Goal: Communication & Community: Answer question/provide support

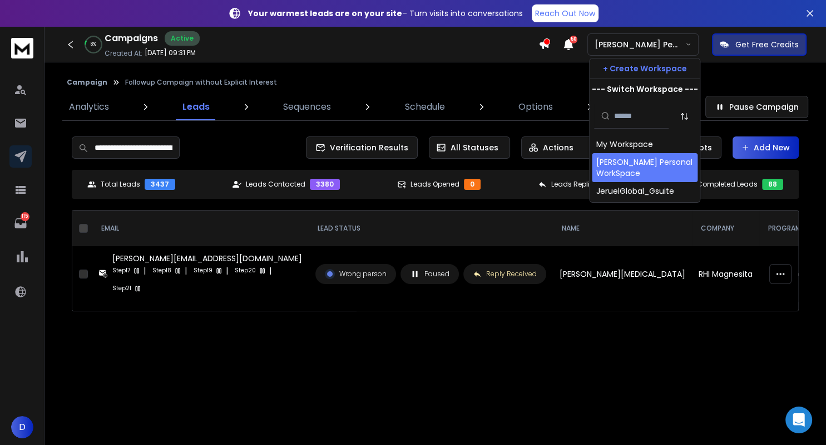
click at [639, 161] on div "[PERSON_NAME] Personal WorkSpace" at bounding box center [644, 167] width 97 height 22
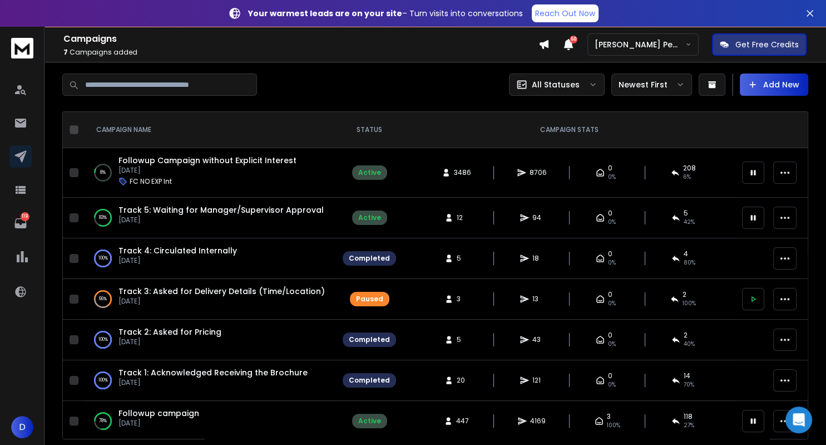
click at [229, 86] on input at bounding box center [159, 84] width 195 height 22
paste input "**********"
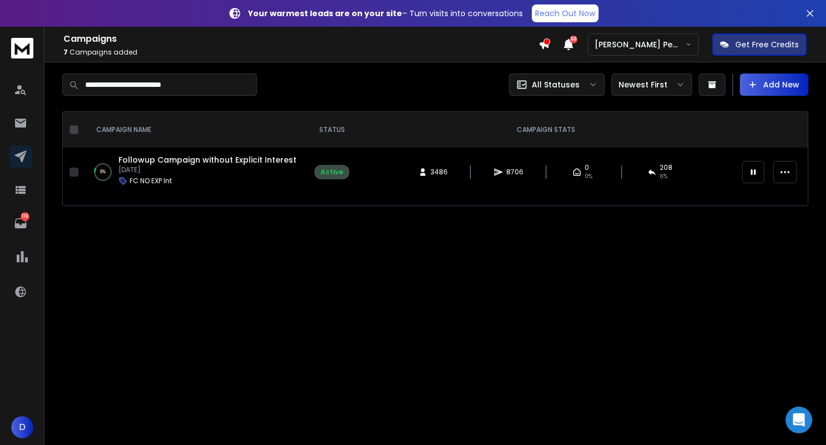
type input "**********"
click at [214, 158] on span "Followup Campaign without Explicit Interest" at bounding box center [208, 159] width 178 height 11
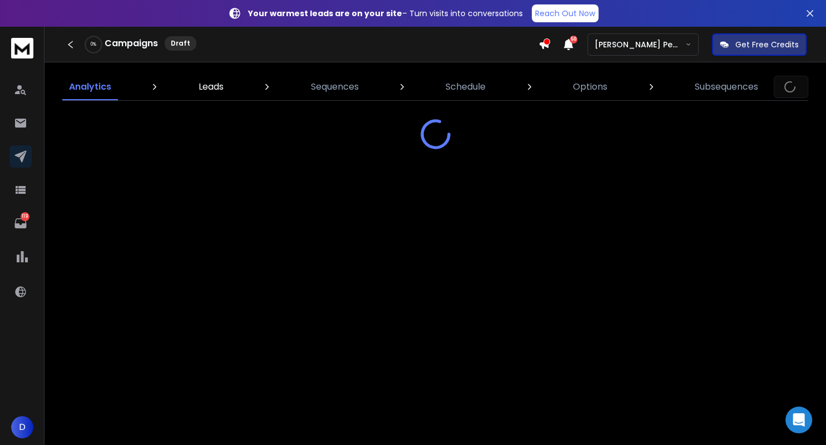
click at [208, 93] on link "Leads" at bounding box center [211, 86] width 38 height 27
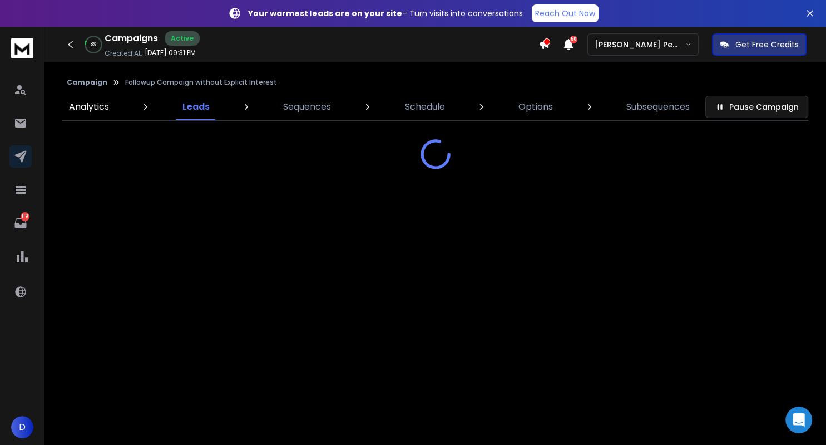
click at [87, 108] on p "Analytics" at bounding box center [89, 106] width 40 height 13
click at [210, 109] on link "Leads" at bounding box center [197, 106] width 38 height 27
click at [685, 51] on button "[PERSON_NAME] Personal WorkSpace" at bounding box center [643, 44] width 111 height 22
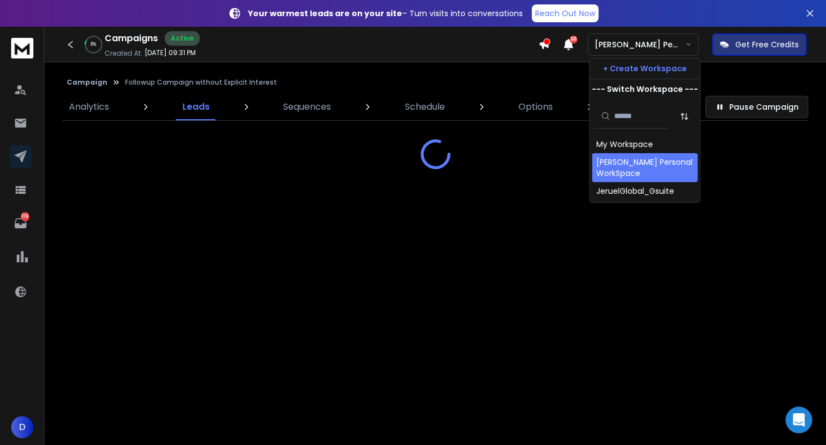
click at [653, 165] on div "[PERSON_NAME] Personal WorkSpace" at bounding box center [644, 167] width 97 height 22
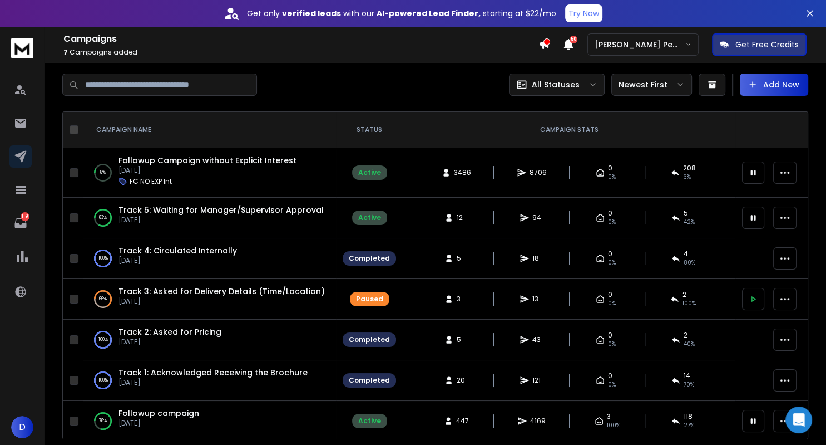
click at [191, 90] on input at bounding box center [159, 84] width 195 height 22
paste input "**********"
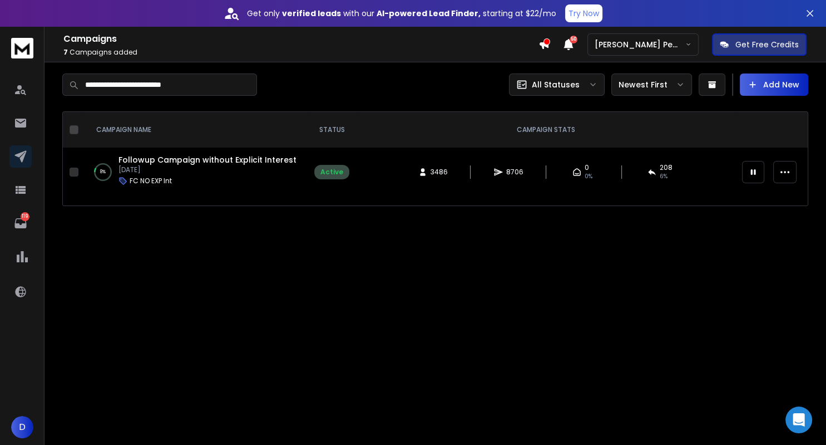
type input "**********"
click at [215, 159] on span "Followup Campaign without Explicit Interest" at bounding box center [208, 159] width 178 height 11
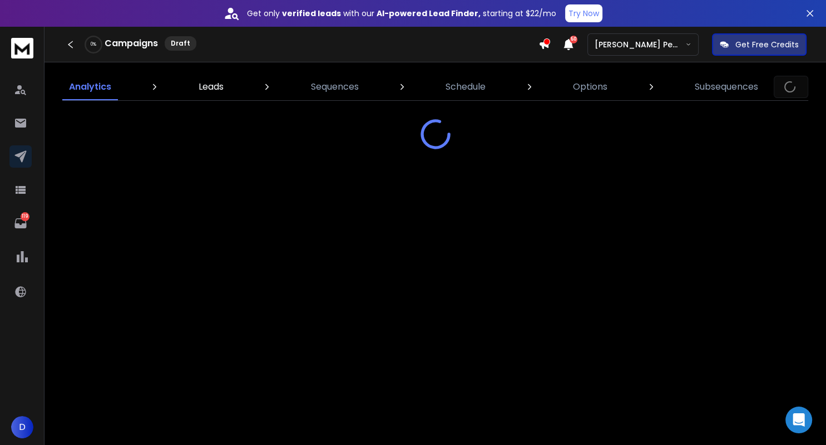
click at [228, 91] on link "Leads" at bounding box center [211, 86] width 38 height 27
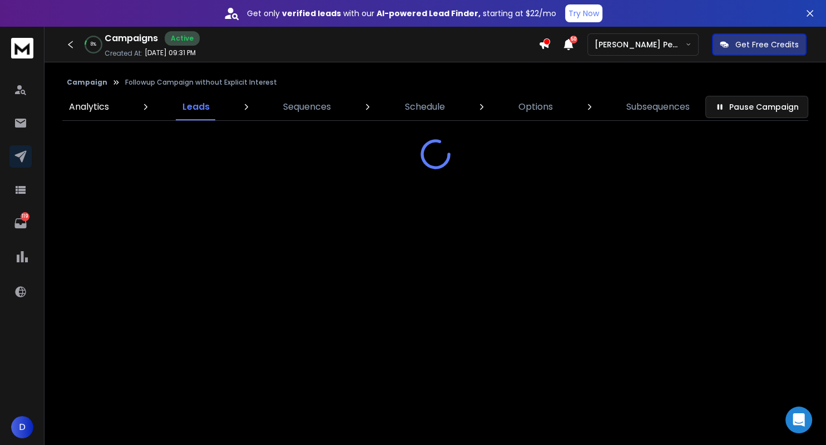
click at [97, 113] on p "Analytics" at bounding box center [89, 106] width 40 height 13
click at [178, 112] on link "Leads" at bounding box center [197, 106] width 38 height 27
click at [101, 111] on p "Analytics" at bounding box center [89, 106] width 40 height 13
click at [190, 112] on p "Leads" at bounding box center [197, 106] width 25 height 13
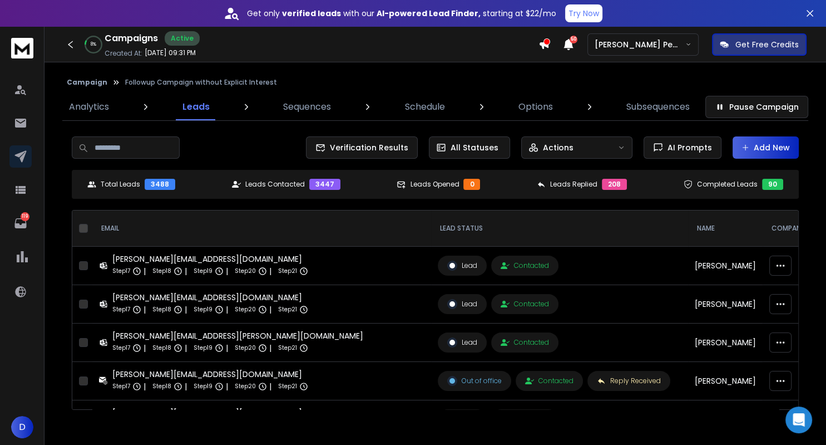
click at [176, 149] on input at bounding box center [126, 147] width 108 height 22
paste input "**********"
type input "**********"
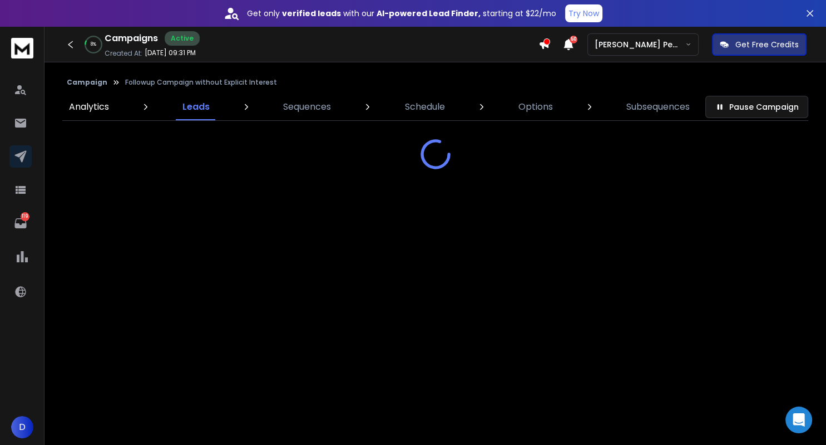
click at [79, 113] on p "Analytics" at bounding box center [89, 106] width 40 height 13
click at [209, 111] on p "Leads" at bounding box center [197, 106] width 25 height 13
click at [71, 47] on icon at bounding box center [71, 45] width 10 height 10
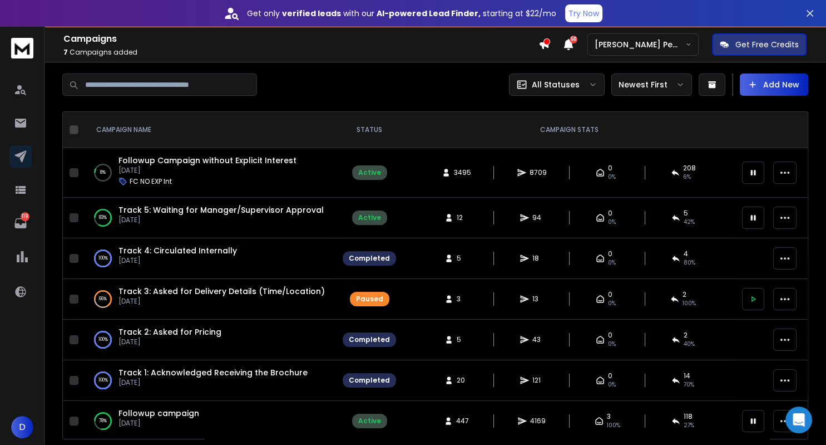
click at [184, 161] on span "Followup Campaign without Explicit Interest" at bounding box center [208, 160] width 178 height 11
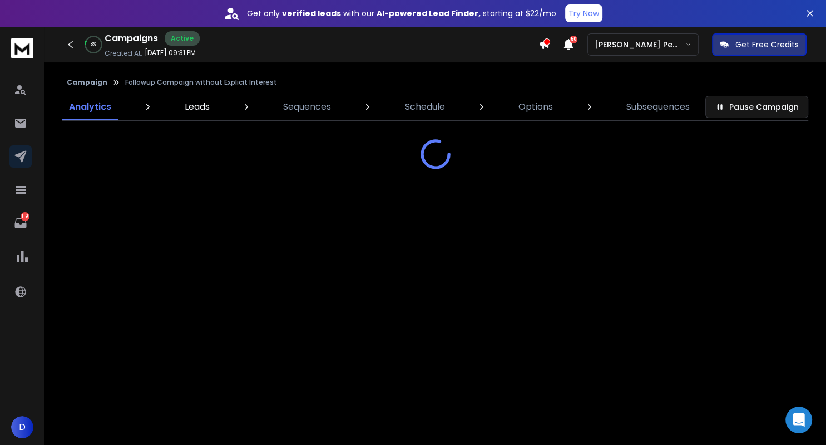
click at [205, 97] on link "Leads" at bounding box center [197, 106] width 38 height 27
click at [97, 103] on p "Analytics" at bounding box center [89, 106] width 40 height 13
click at [190, 107] on p "Leads" at bounding box center [197, 106] width 25 height 13
click at [640, 48] on p "[PERSON_NAME] Personal WorkSpace" at bounding box center [640, 44] width 91 height 11
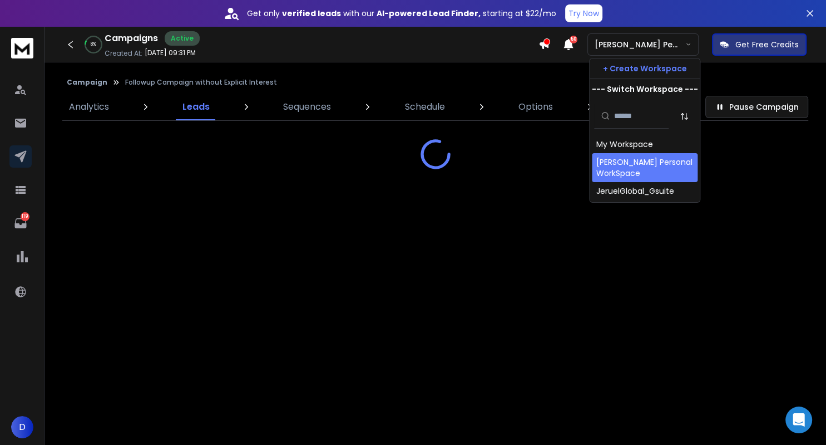
click at [624, 162] on div "[PERSON_NAME] Personal WorkSpace" at bounding box center [644, 167] width 97 height 22
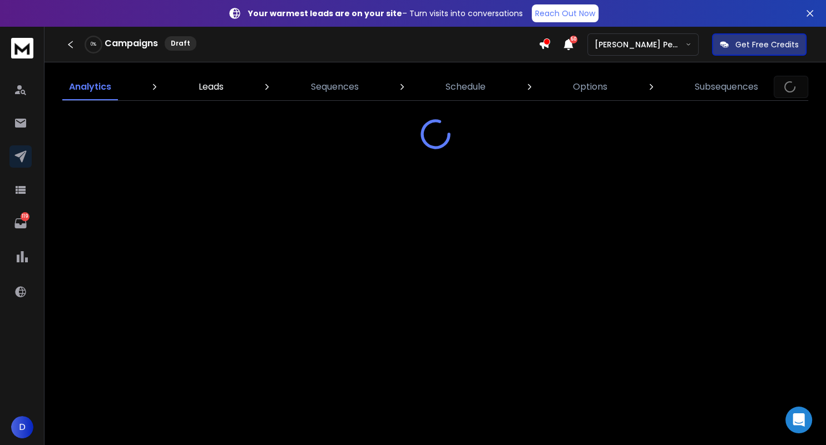
click at [213, 84] on p "Leads" at bounding box center [211, 86] width 25 height 13
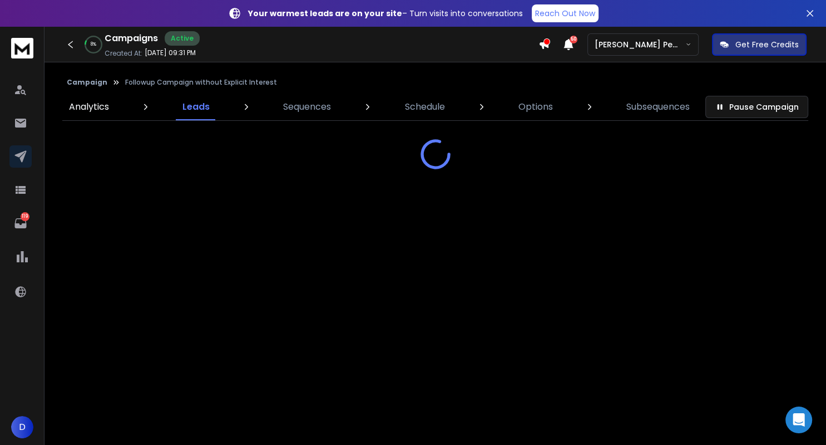
click at [85, 106] on p "Analytics" at bounding box center [89, 106] width 40 height 13
click at [184, 110] on link "Leads" at bounding box center [197, 106] width 38 height 27
click at [609, 41] on p "[PERSON_NAME] Personal WorkSpace" at bounding box center [640, 44] width 91 height 11
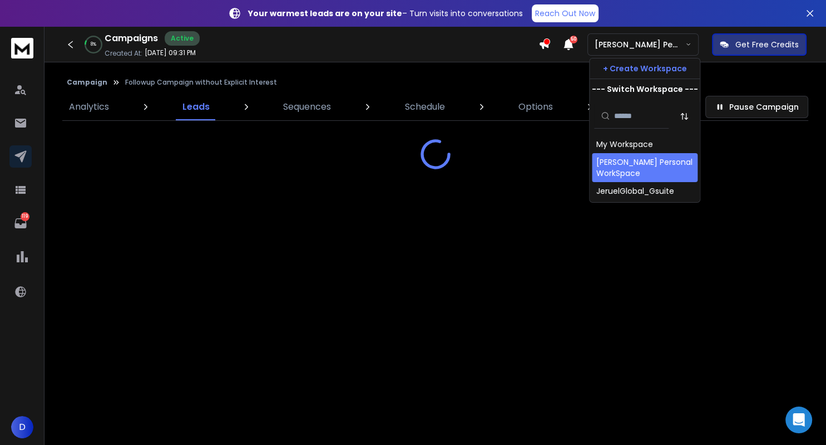
click at [610, 165] on div "[PERSON_NAME] Personal WorkSpace" at bounding box center [644, 167] width 97 height 22
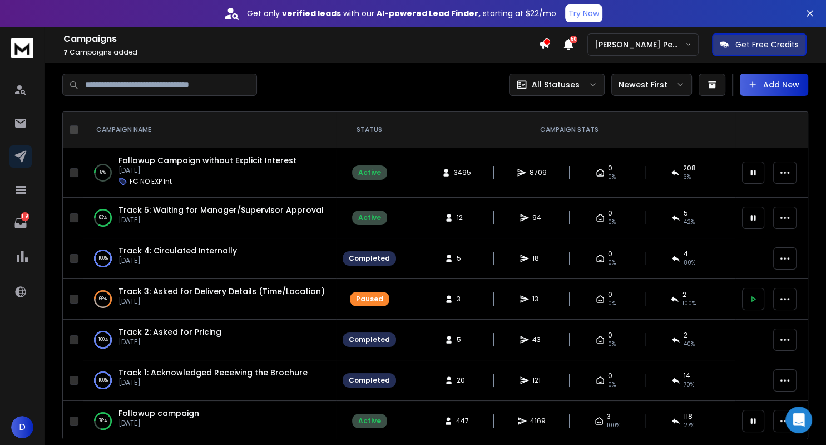
click at [196, 157] on span "Followup Campaign without Explicit Interest" at bounding box center [208, 160] width 178 height 11
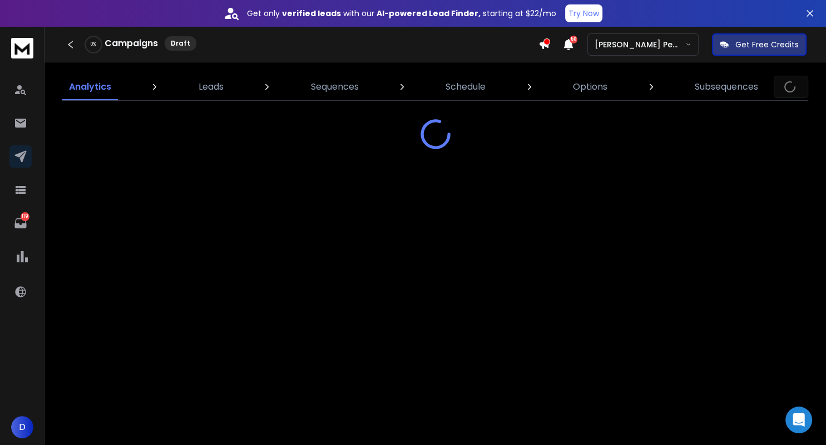
click at [226, 68] on div "0 % Campaigns Draft 50 dennis Personal WorkSpace Get Free Credits Analytics Lea…" at bounding box center [413, 97] width 826 height 141
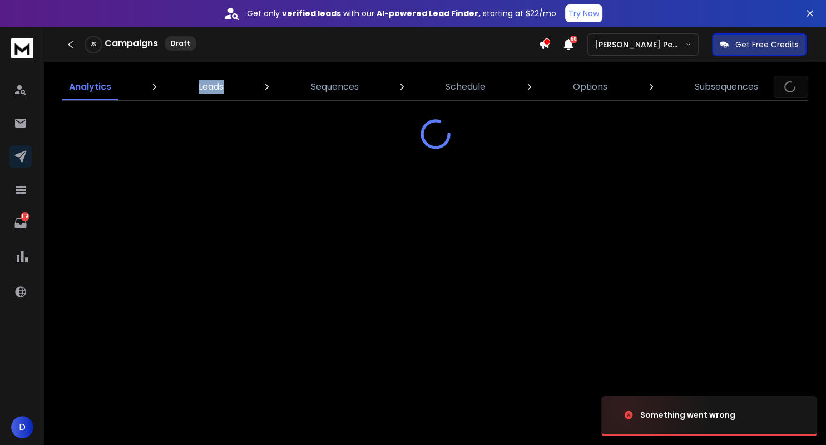
click at [221, 87] on p "Leads" at bounding box center [211, 86] width 25 height 13
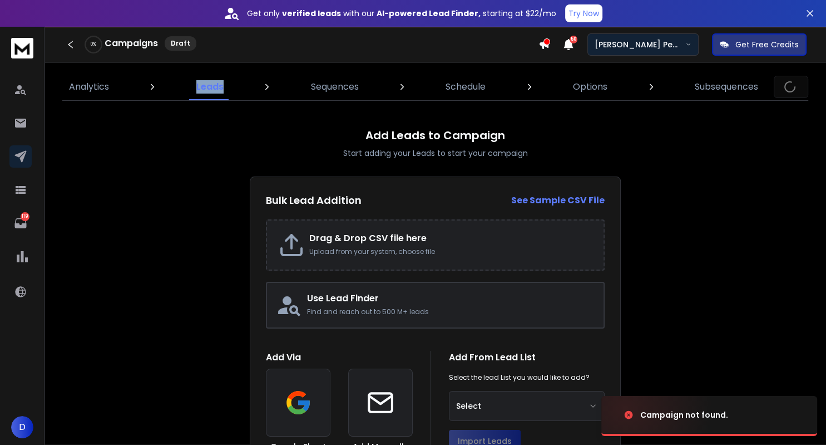
click at [637, 52] on button "[PERSON_NAME] Personal WorkSpace" at bounding box center [643, 44] width 111 height 22
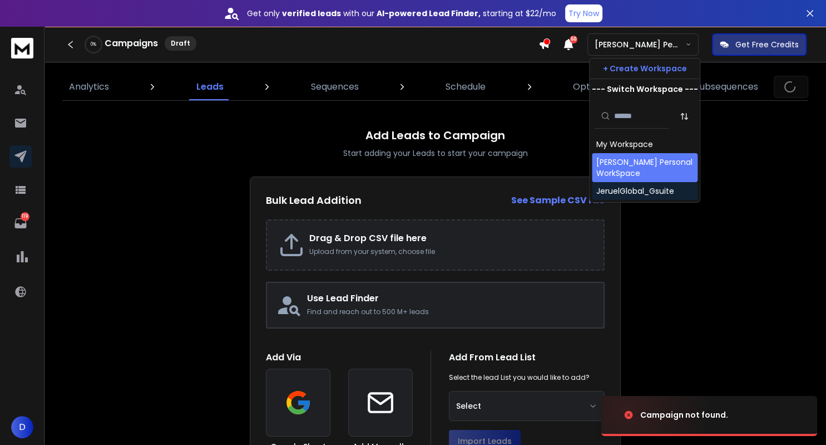
click at [627, 167] on div "[PERSON_NAME] Personal WorkSpace" at bounding box center [644, 167] width 97 height 22
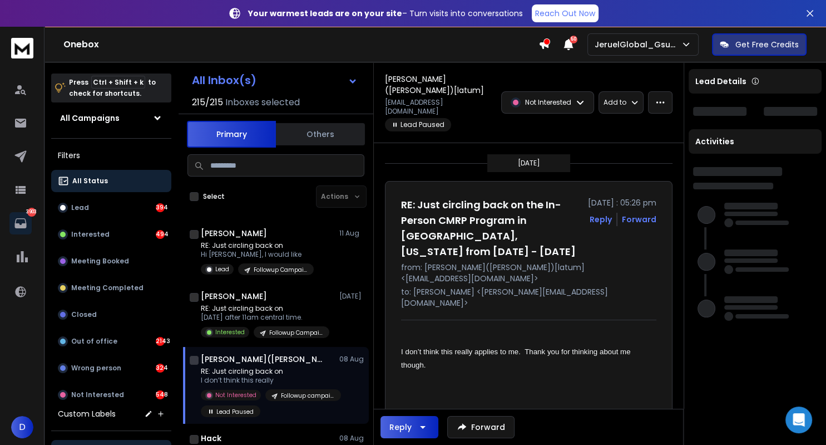
click at [603, 43] on p "JeruelGlobal_Gsuite" at bounding box center [638, 44] width 86 height 11
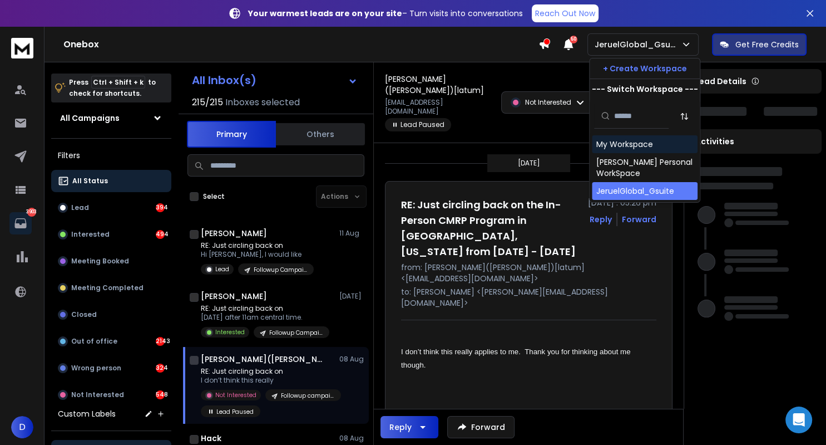
scroll to position [224, 0]
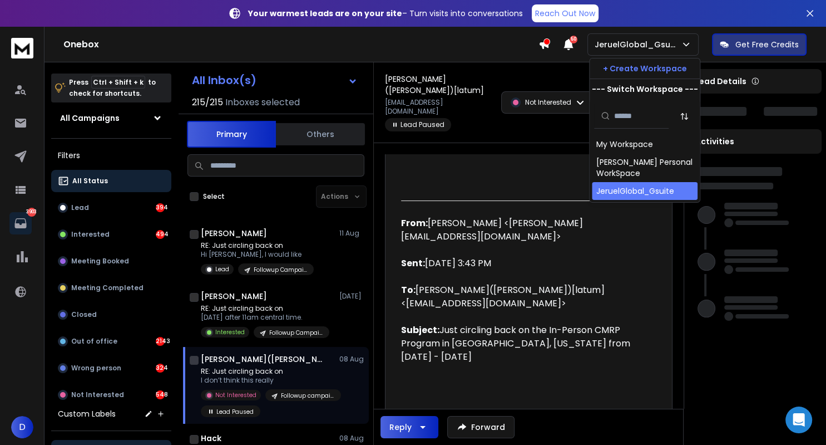
click at [622, 185] on div "JeruelGlobal_Gsuite" at bounding box center [645, 191] width 106 height 18
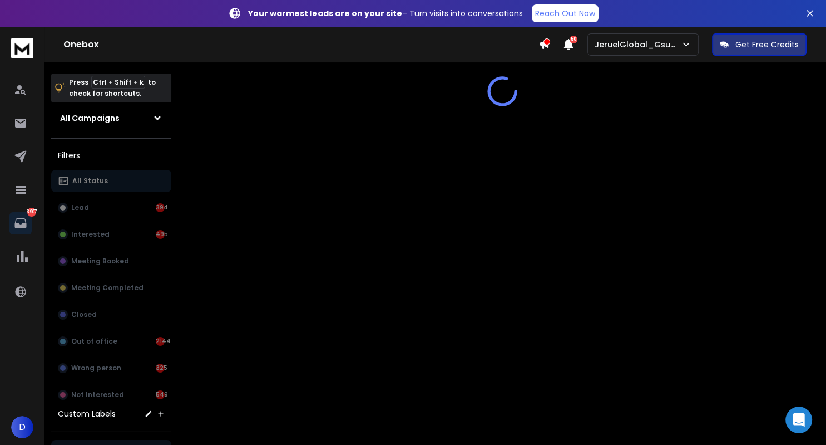
click at [428, 285] on div "Press Ctrl + Shift + k to check for shortcuts. All Campaigns All Campaigns Filt…" at bounding box center [436, 284] width 782 height 445
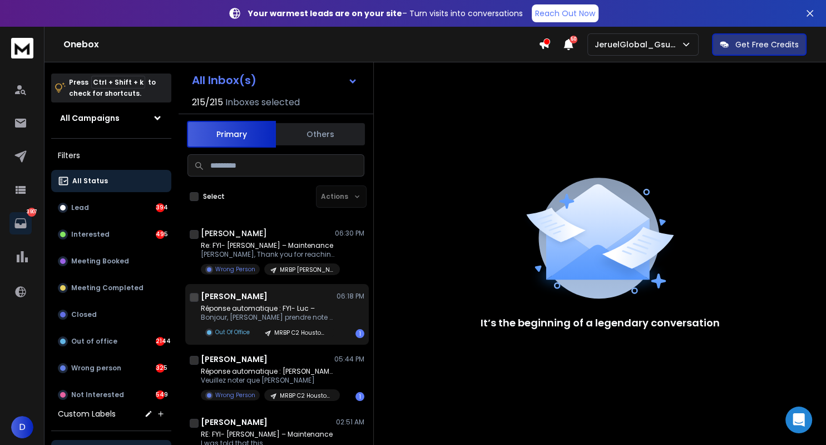
click at [313, 303] on div "[PERSON_NAME] 06:18 PM Réponse automatique : FYI- [PERSON_NAME], [PERSON_NAME] …" at bounding box center [283, 313] width 164 height 47
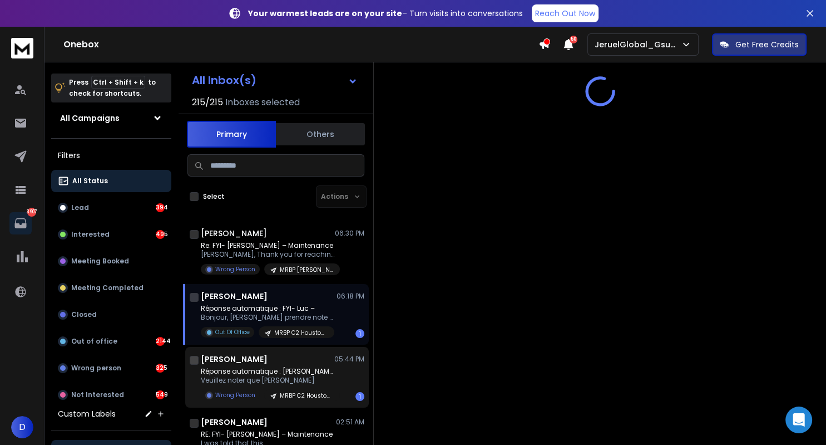
click at [275, 359] on div "[PERSON_NAME] 05:44 PM" at bounding box center [283, 358] width 164 height 11
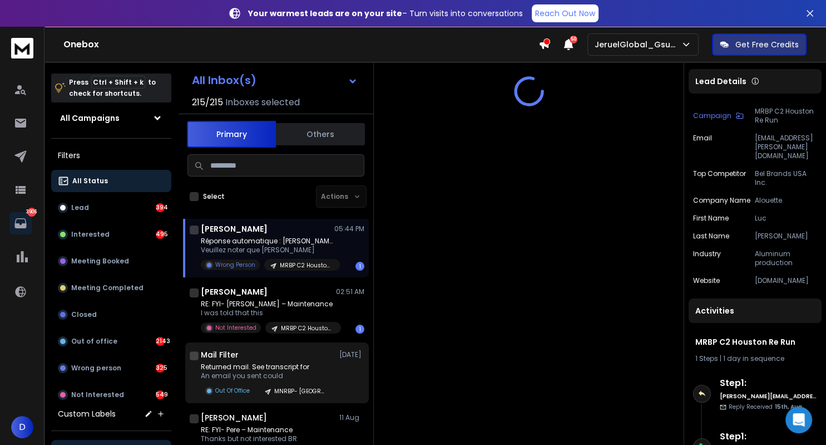
scroll to position [149, 0]
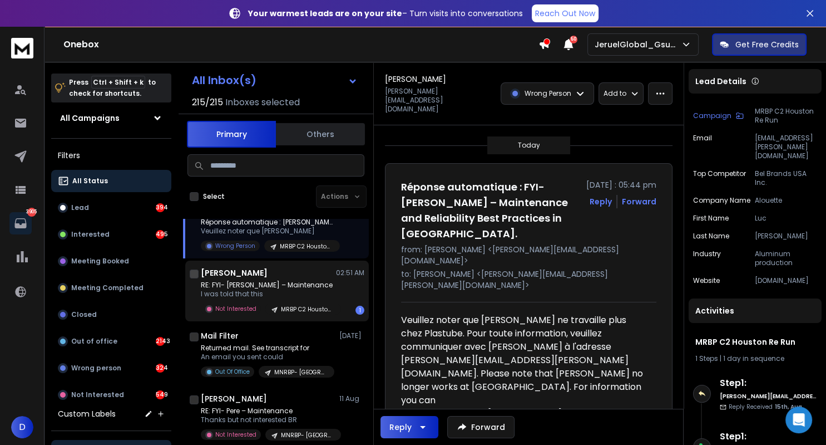
click at [290, 301] on div "RE: FYI- [PERSON_NAME] – Maintenance I was told that this Not Interested MRBP C…" at bounding box center [271, 297] width 140 height 34
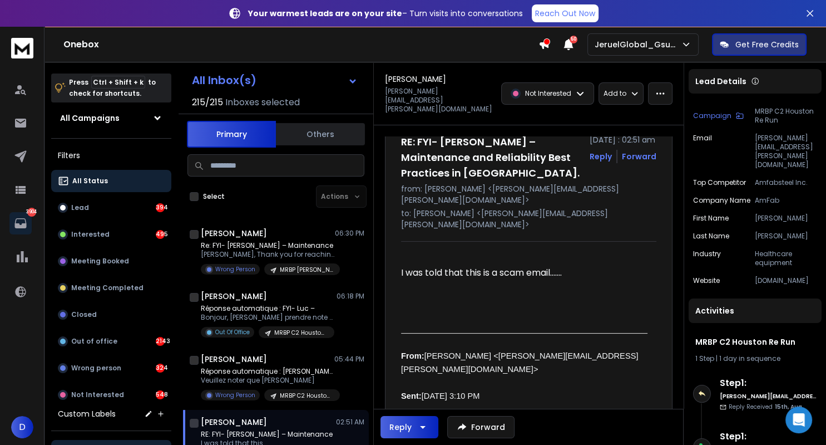
scroll to position [0, 0]
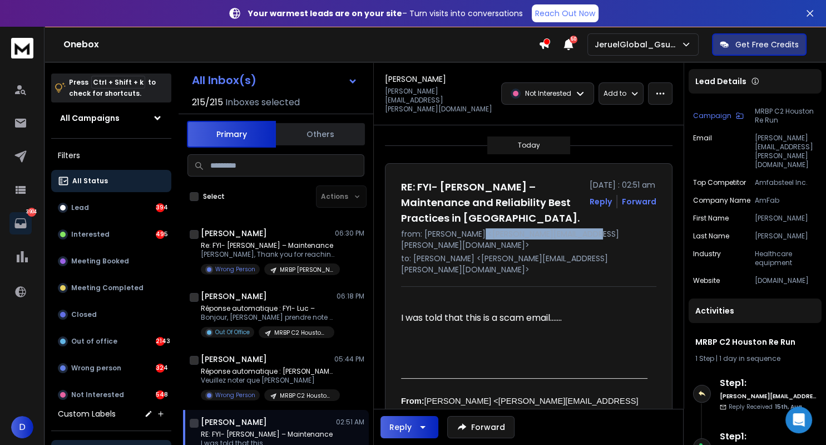
drag, startPoint x: 480, startPoint y: 214, endPoint x: 598, endPoint y: 216, distance: 118.0
click at [598, 228] on p "from: [PERSON_NAME] <[PERSON_NAME][EMAIL_ADDRESS][PERSON_NAME][DOMAIN_NAME]>" at bounding box center [528, 239] width 255 height 22
copy p "<ronnie.bazan@amfabinc.com"
click at [596, 311] on p "I was told that this is a scam email……." at bounding box center [524, 317] width 246 height 13
click at [606, 196] on button "Reply" at bounding box center [601, 201] width 22 height 11
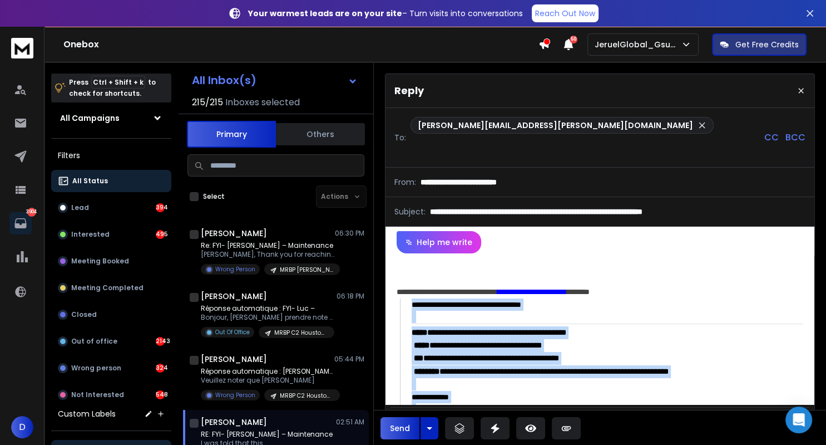
scroll to position [499, 0]
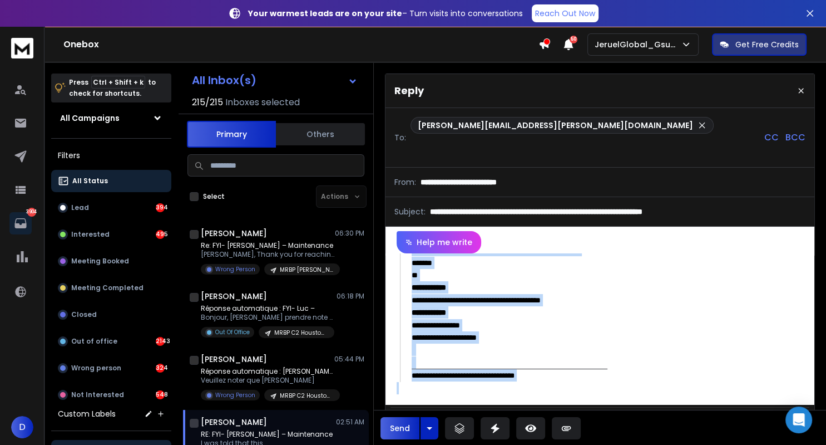
drag, startPoint x: 410, startPoint y: 284, endPoint x: 515, endPoint y: 453, distance: 199.5
click at [515, 405] on div "**********" at bounding box center [600, 328] width 429 height 151
copy div "**********"
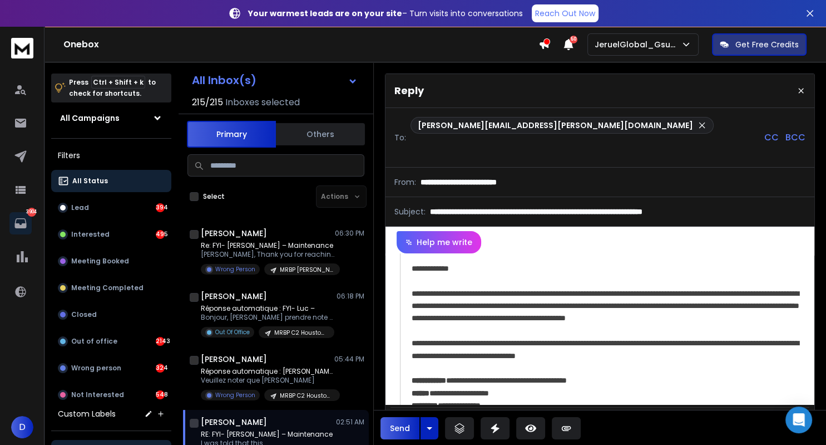
scroll to position [72, 0]
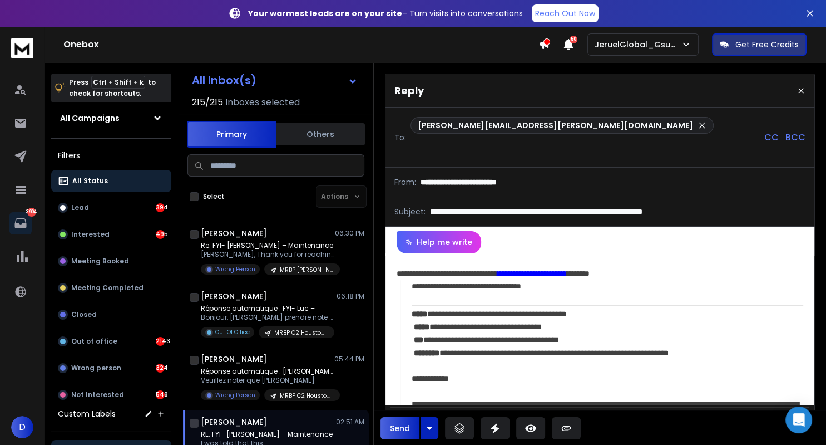
click at [776, 131] on p "CC" at bounding box center [772, 137] width 14 height 13
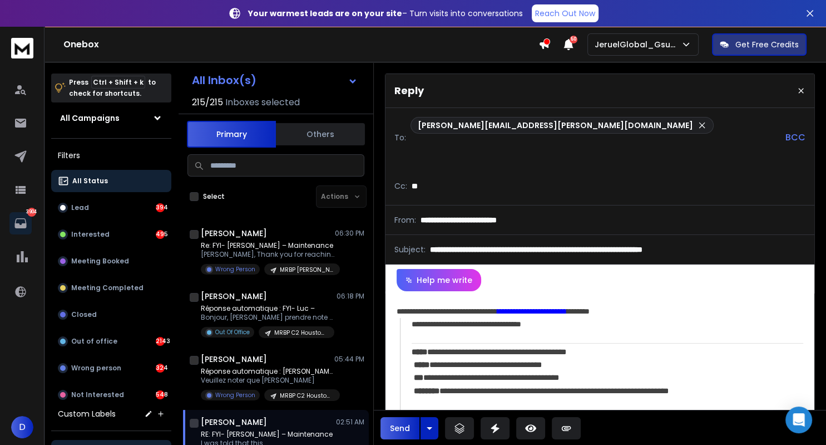
type input "*"
paste input "**********"
type input "**********"
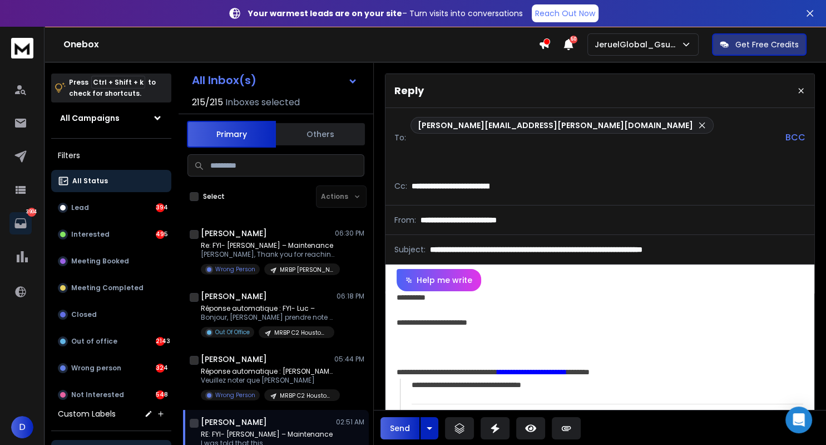
scroll to position [0, 0]
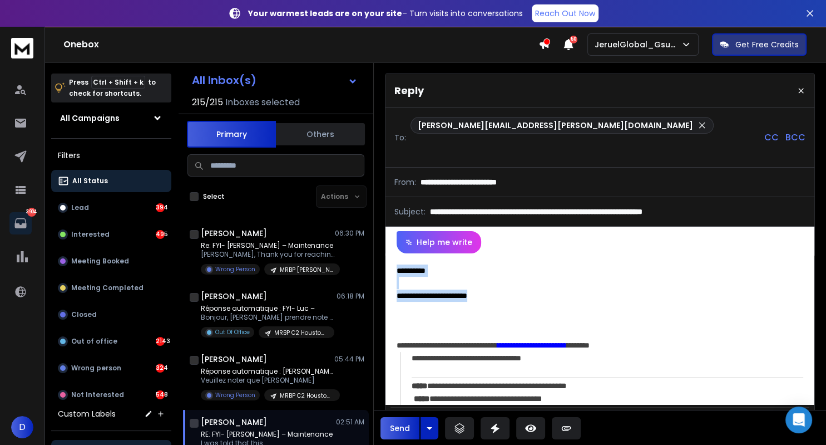
drag, startPoint x: 487, startPoint y: 317, endPoint x: 331, endPoint y: 245, distance: 171.3
click at [386, 253] on div "**********" at bounding box center [600, 328] width 429 height 151
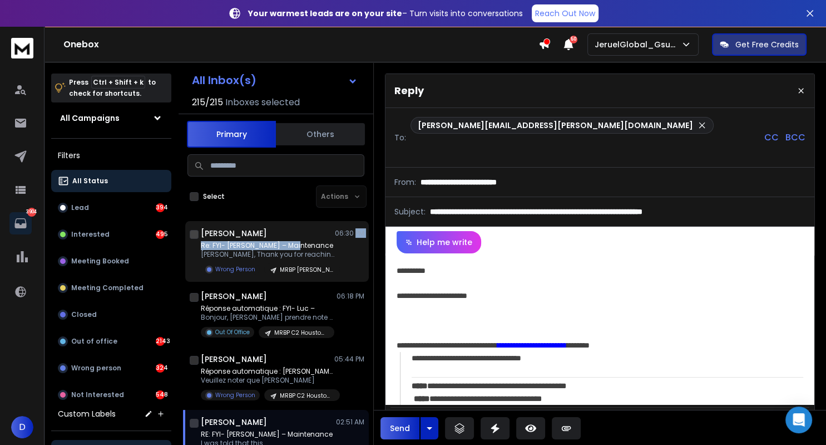
drag, startPoint x: 357, startPoint y: 238, endPoint x: 363, endPoint y: 238, distance: 6.1
click at [363, 238] on div "Helen Roberts 06:30 PM Re: FYI- Helen – Maintenance Jenith, Thank you for reach…" at bounding box center [283, 251] width 164 height 47
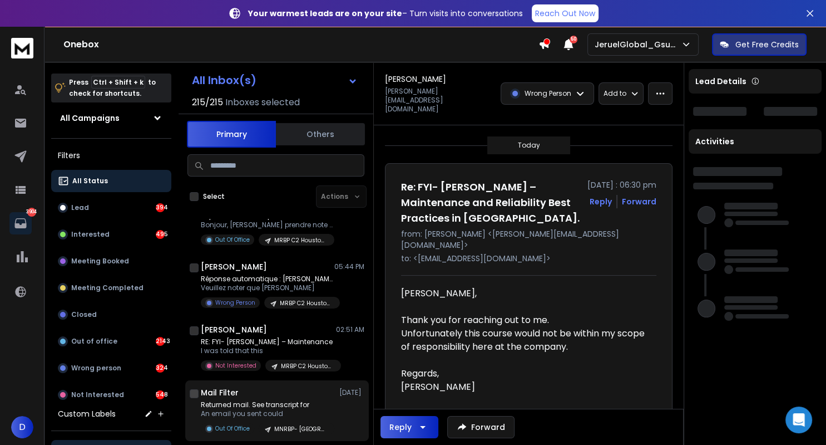
scroll to position [149, 0]
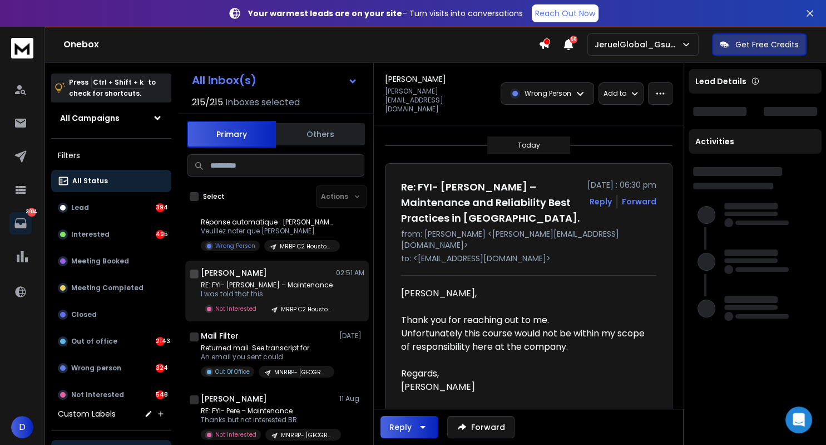
click at [248, 290] on p "I was told that this" at bounding box center [268, 293] width 134 height 9
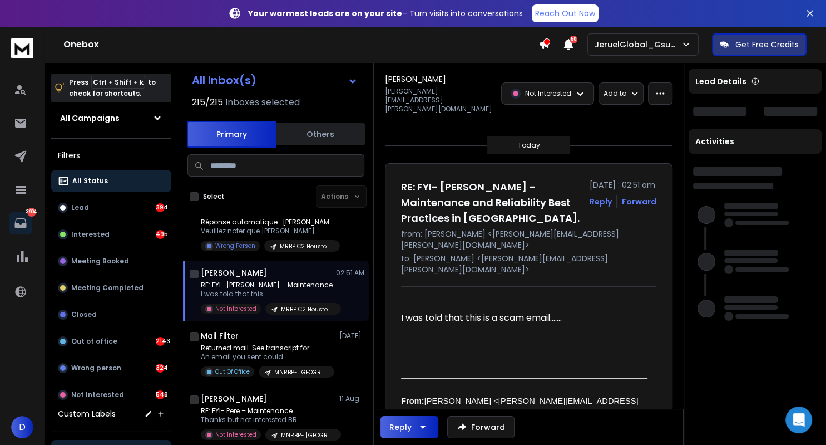
click at [602, 196] on button "Reply" at bounding box center [601, 201] width 22 height 11
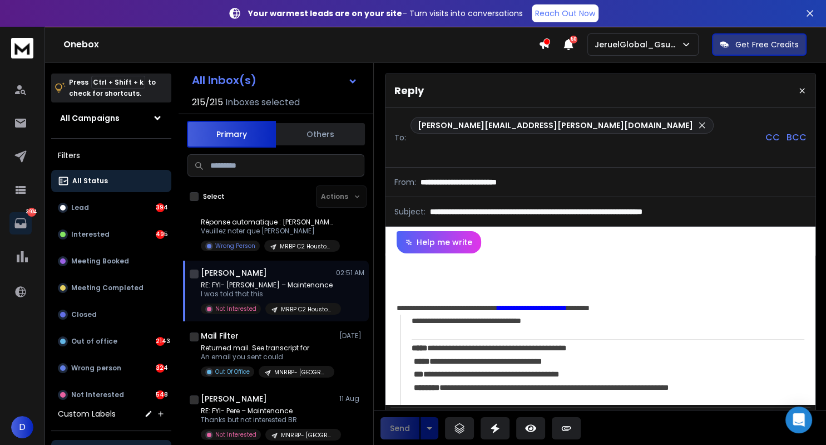
click at [770, 131] on p "CC" at bounding box center [773, 137] width 14 height 13
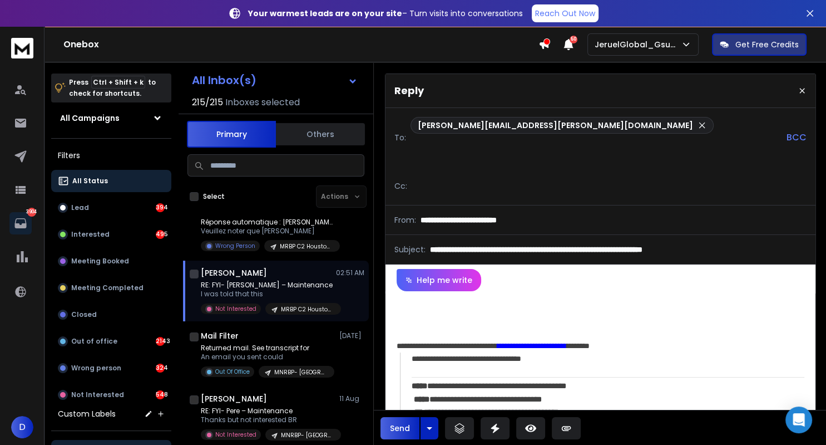
type input "**********"
click at [453, 293] on div "**********" at bounding box center [601, 366] width 430 height 151
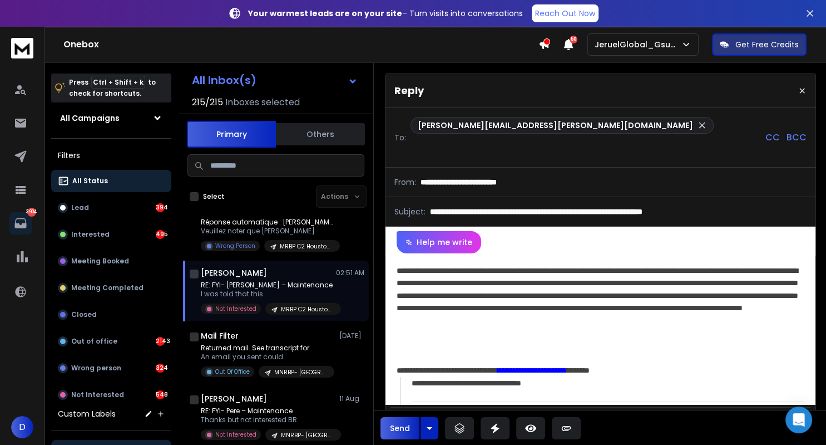
click at [436, 264] on div "**********" at bounding box center [600, 301] width 407 height 75
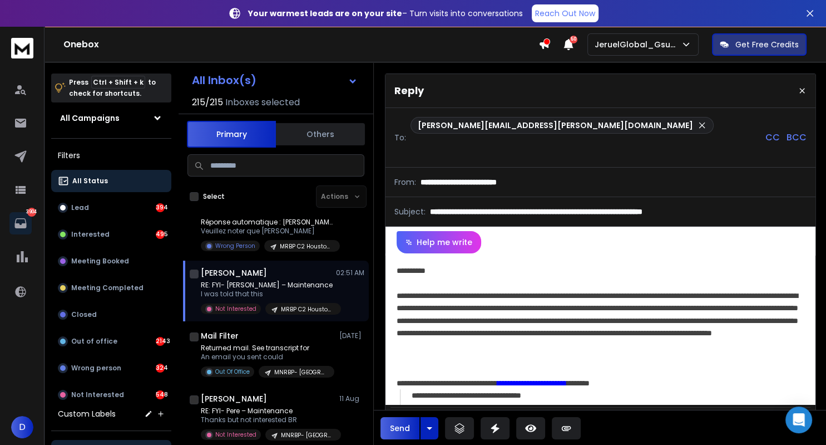
click at [618, 289] on div "**********" at bounding box center [600, 320] width 407 height 62
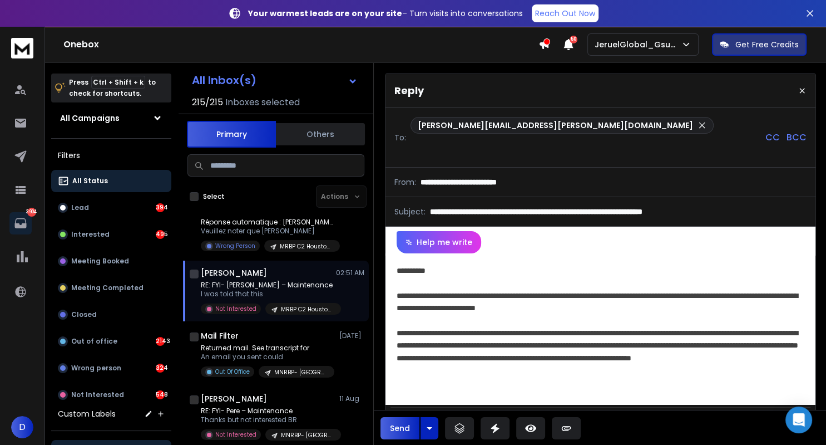
click at [446, 336] on div "**********" at bounding box center [600, 352] width 407 height 50
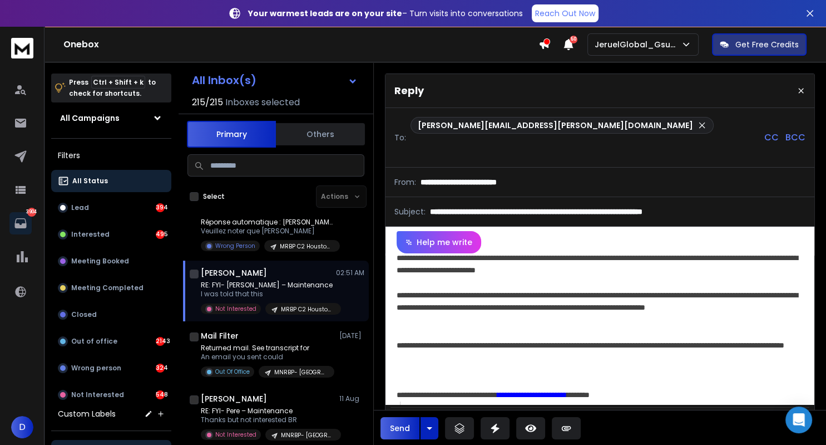
scroll to position [53, 0]
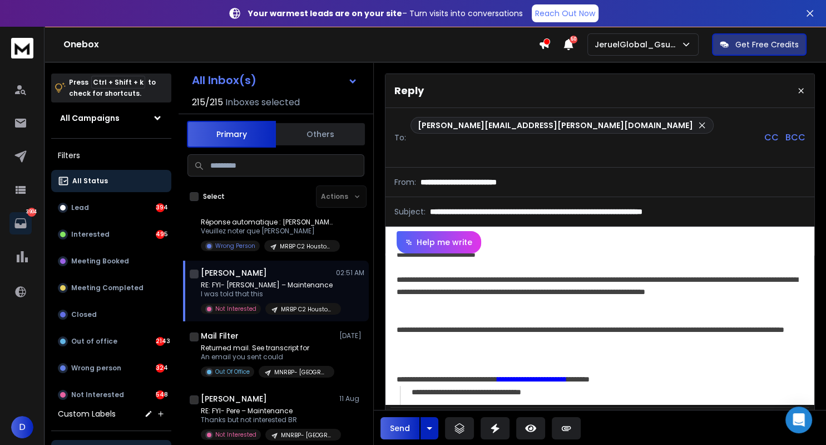
click at [524, 323] on div "**********" at bounding box center [600, 335] width 407 height 25
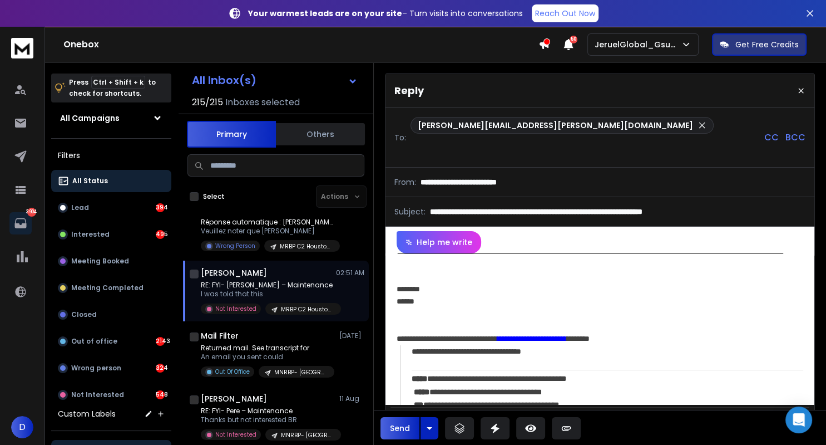
scroll to position [160, 0]
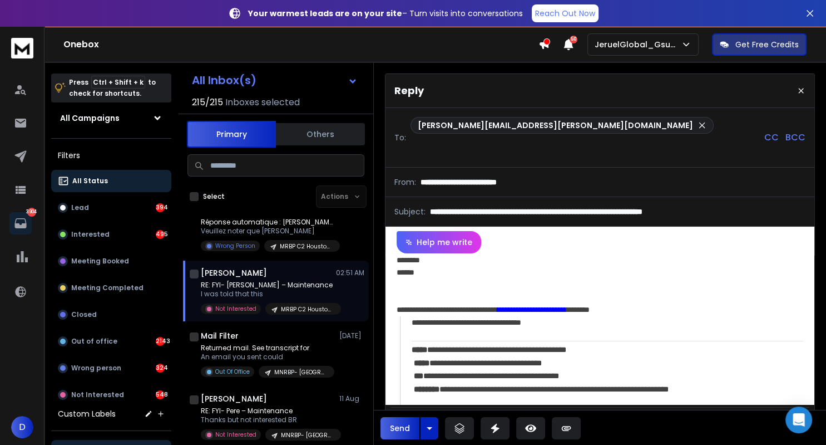
click at [402, 434] on button "Send" at bounding box center [400, 428] width 39 height 22
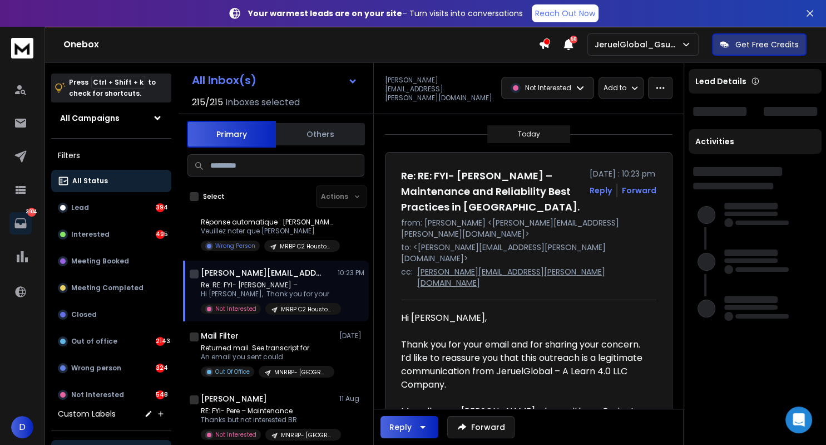
scroll to position [0, 0]
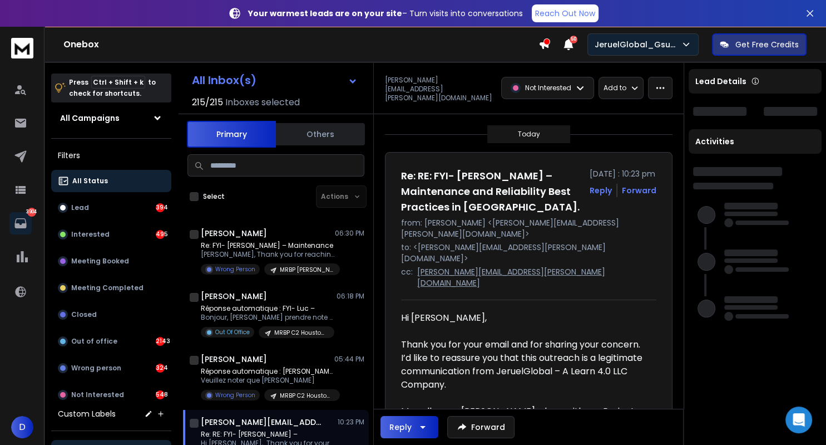
click at [632, 46] on p "JeruelGlobal_Gsuite" at bounding box center [638, 44] width 86 height 11
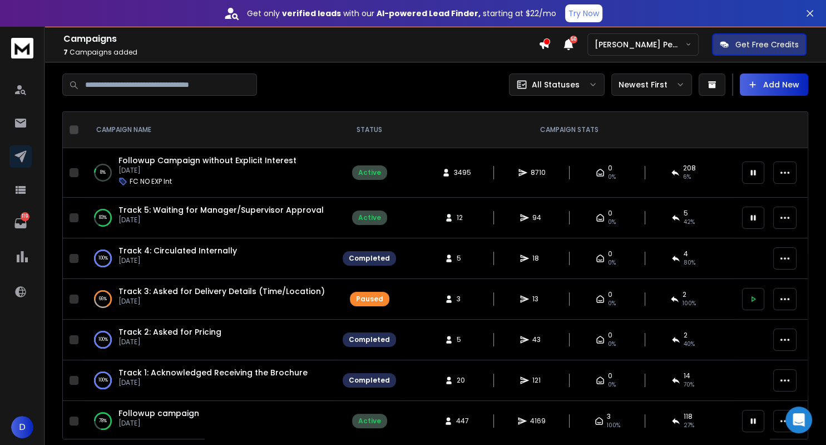
click at [244, 161] on span "Followup Campaign without Explicit Interest" at bounding box center [208, 160] width 178 height 11
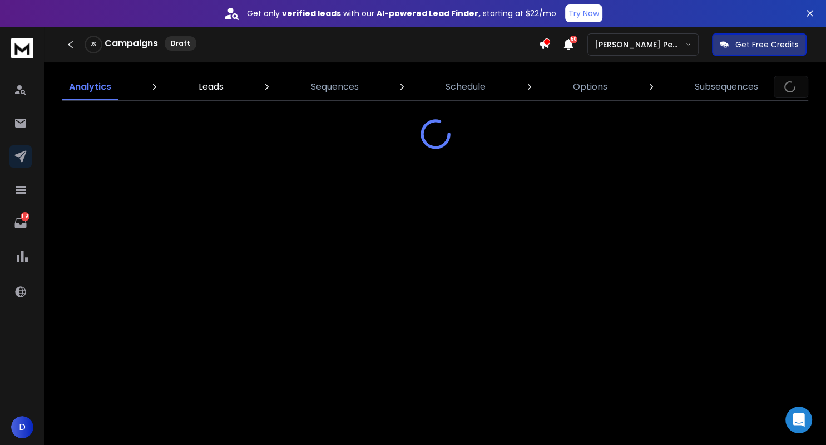
click at [201, 93] on p "Leads" at bounding box center [211, 86] width 25 height 13
